Goal: Navigation & Orientation: Find specific page/section

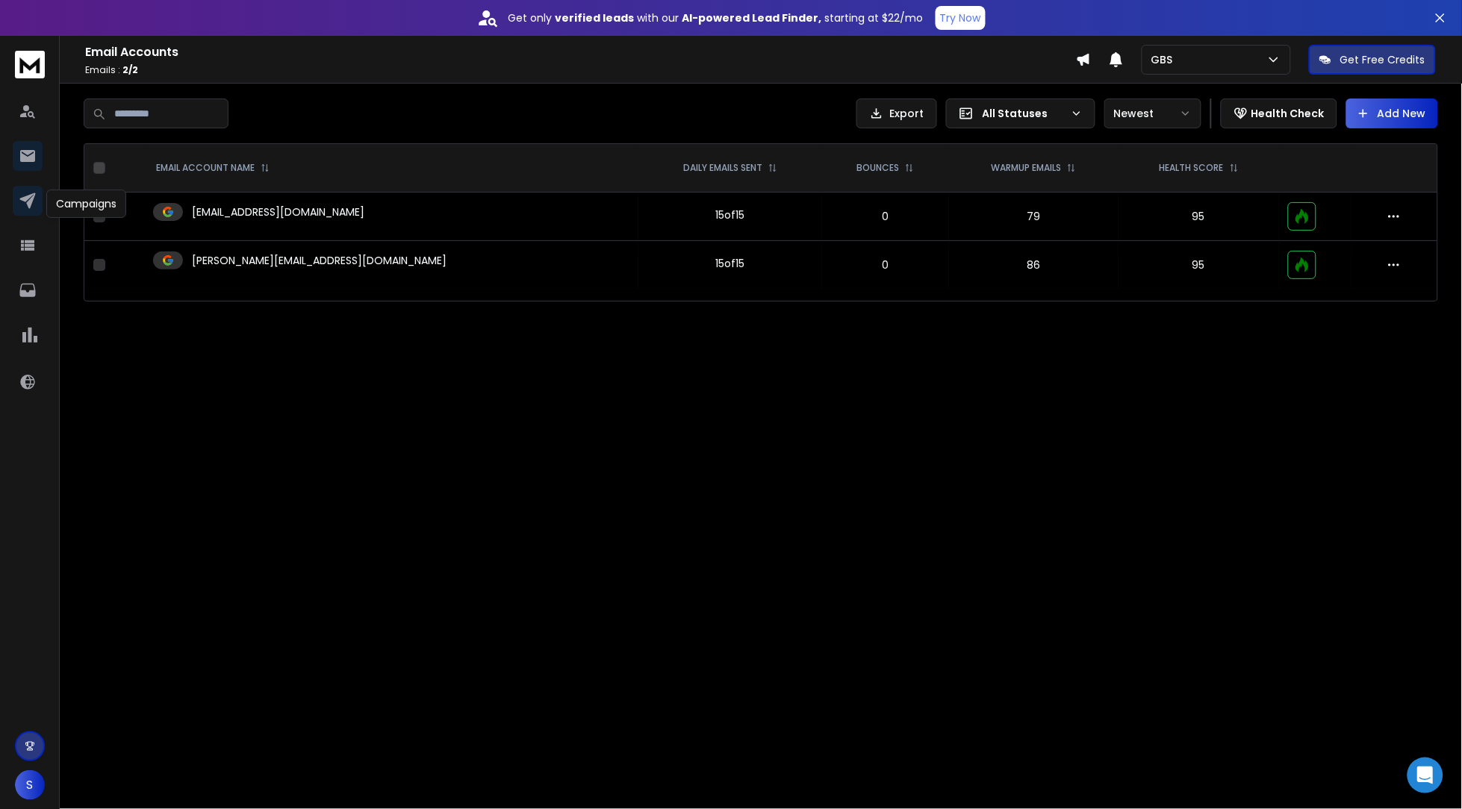
click at [40, 202] on link at bounding box center [28, 201] width 30 height 30
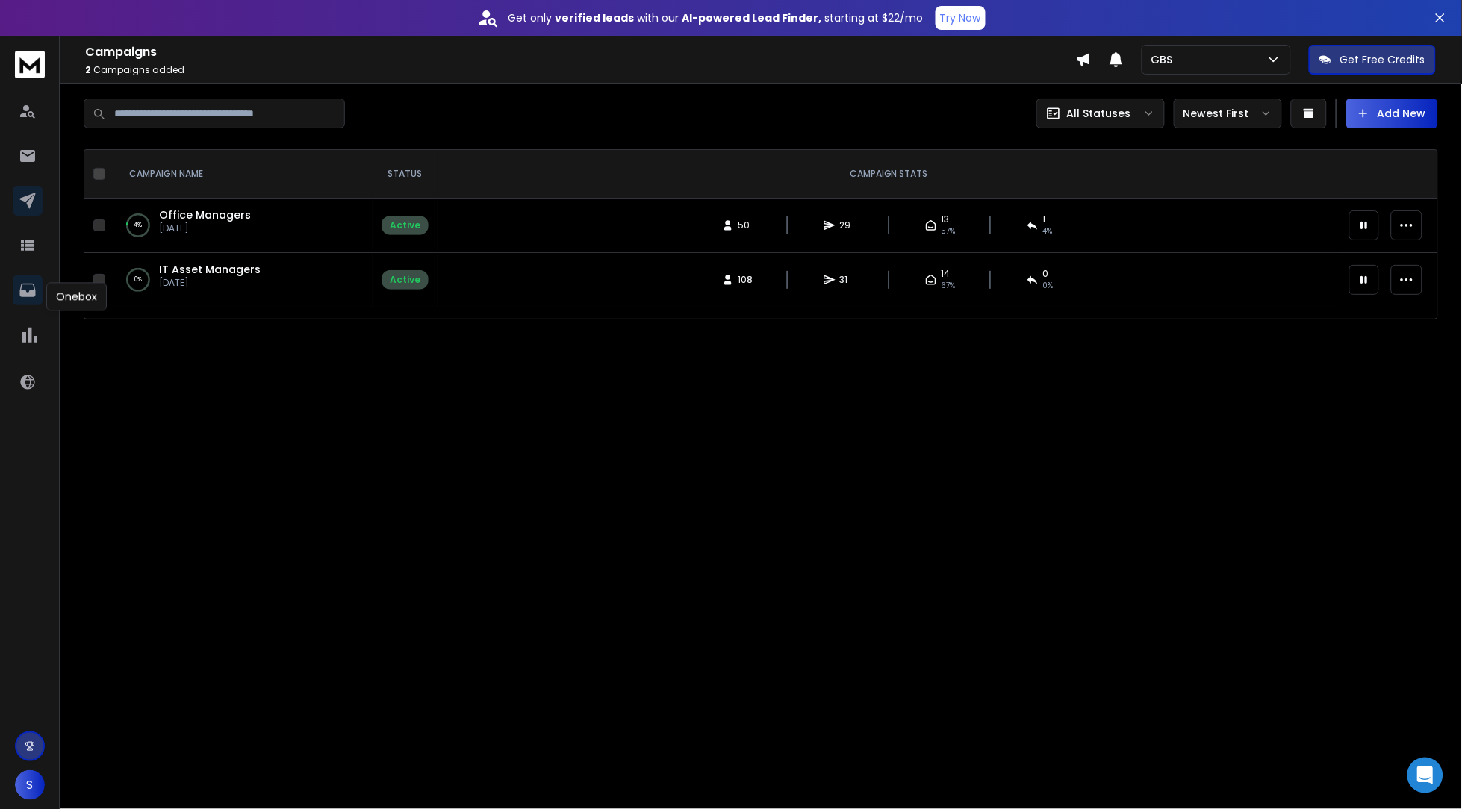
click at [35, 296] on icon at bounding box center [27, 290] width 16 height 13
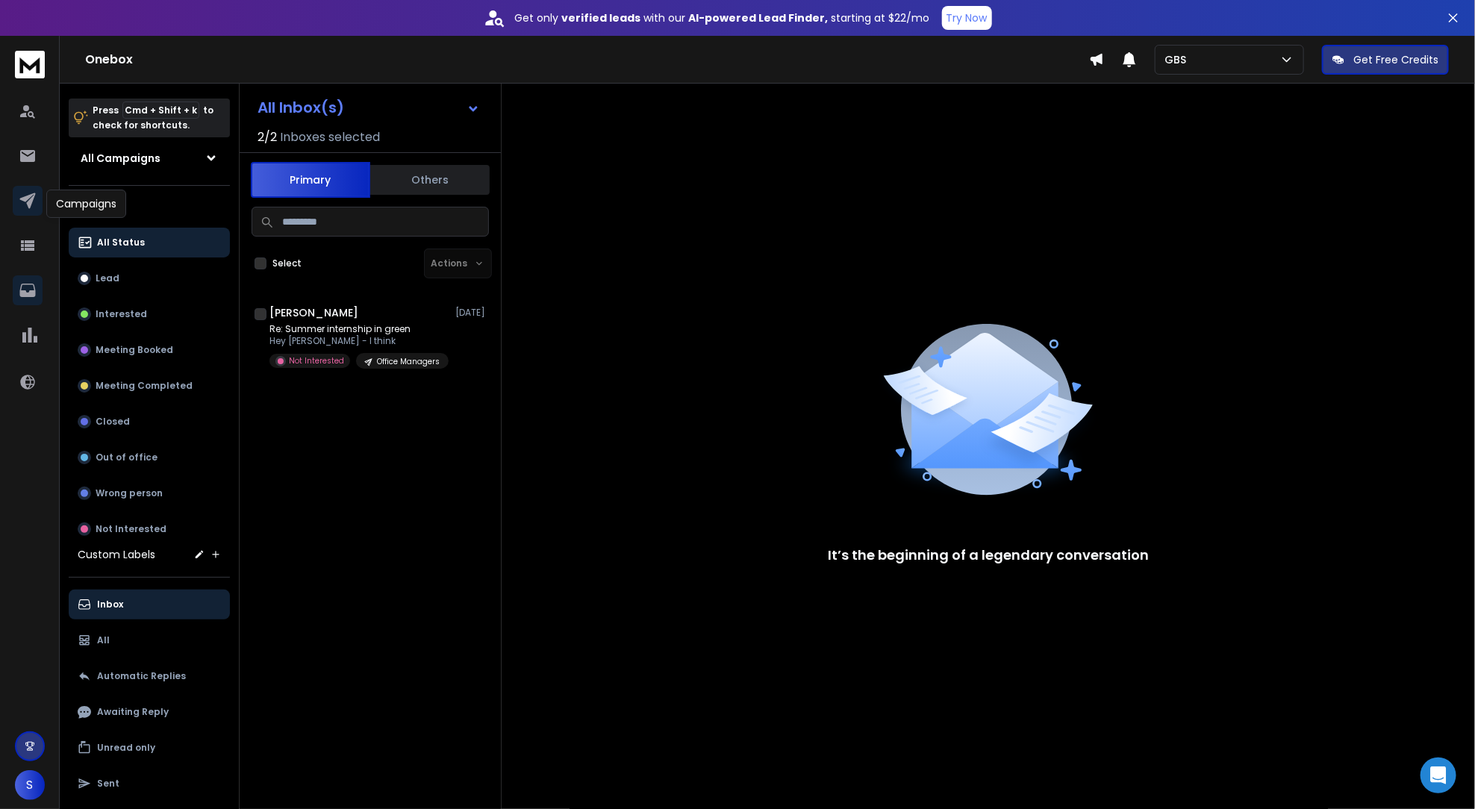
click at [22, 210] on icon at bounding box center [28, 201] width 18 height 18
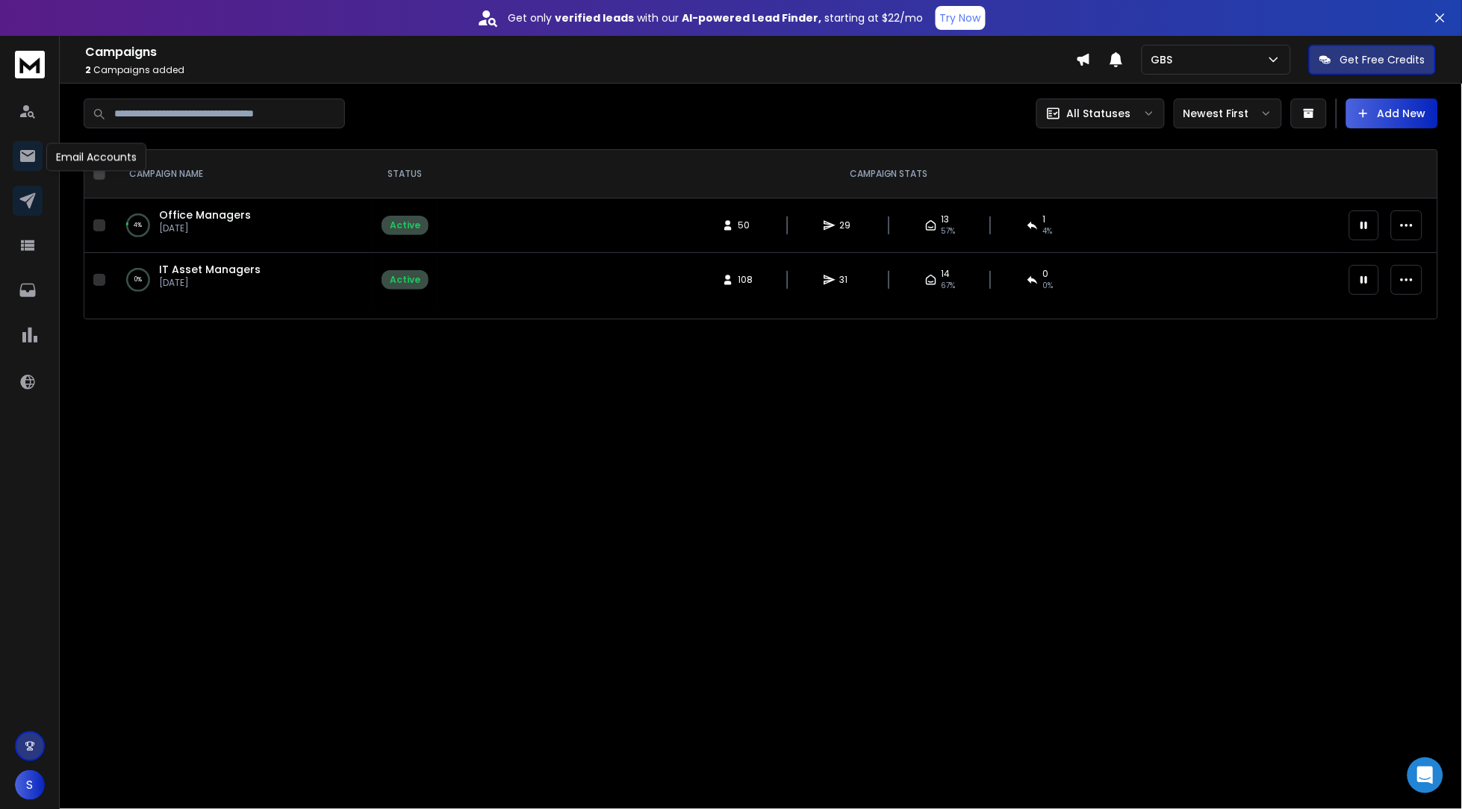
click at [21, 165] on icon at bounding box center [28, 156] width 18 height 18
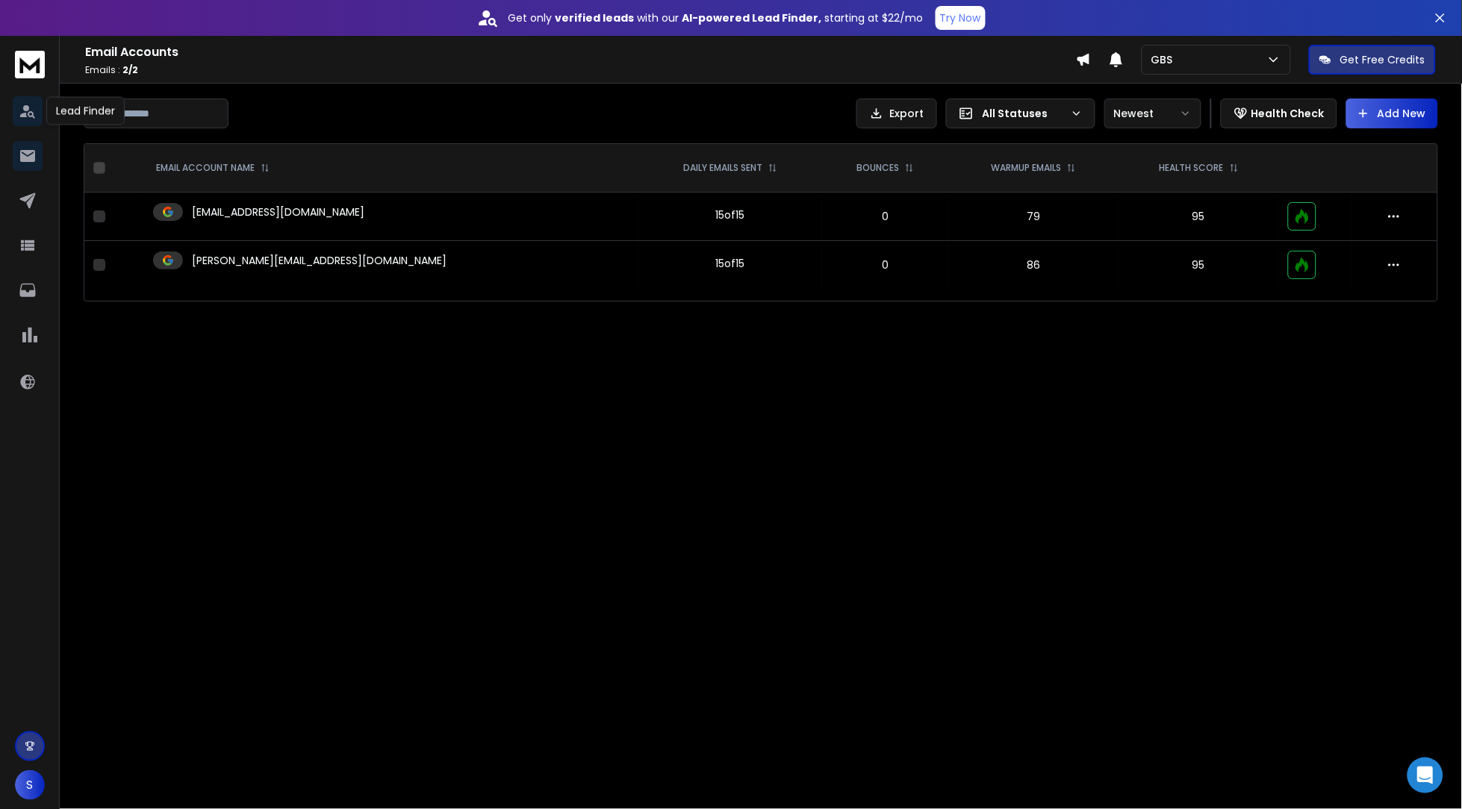
click at [32, 122] on link at bounding box center [28, 111] width 30 height 30
